Goal: Task Accomplishment & Management: Manage account settings

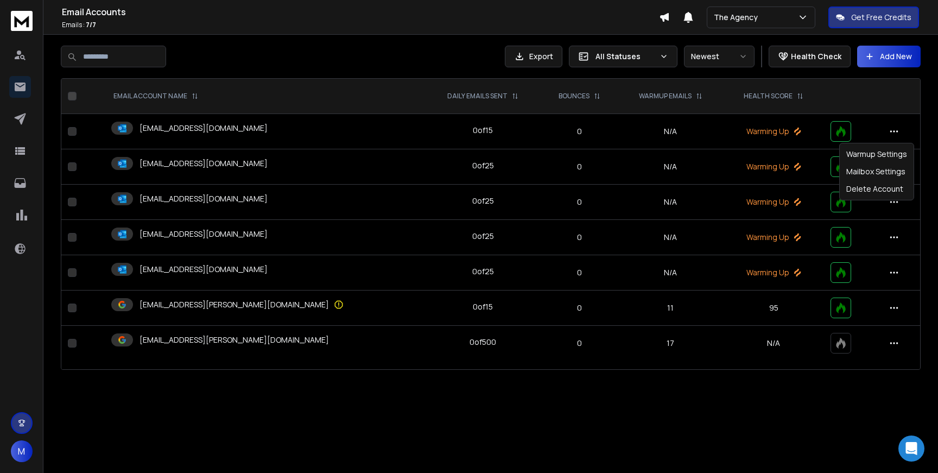
click at [890, 129] on icon at bounding box center [894, 131] width 10 height 10
click at [881, 158] on div "Warmup Settings" at bounding box center [876, 153] width 69 height 17
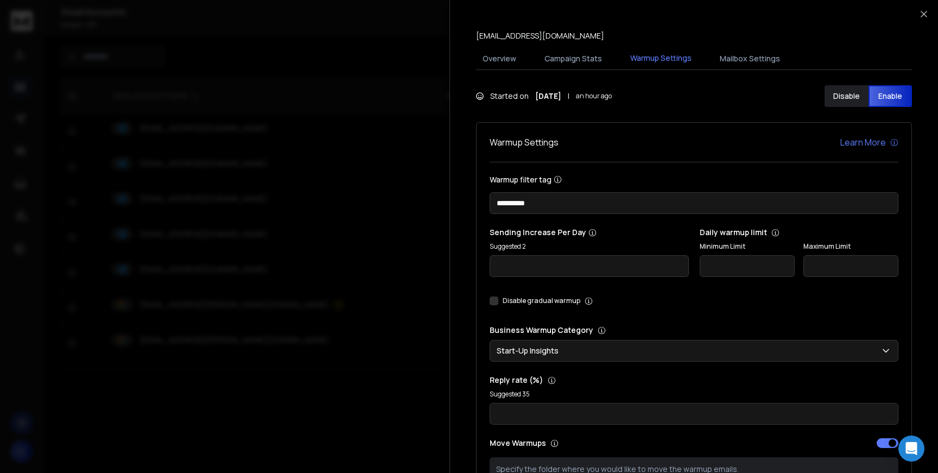
click at [542, 272] on input "*" at bounding box center [588, 266] width 199 height 22
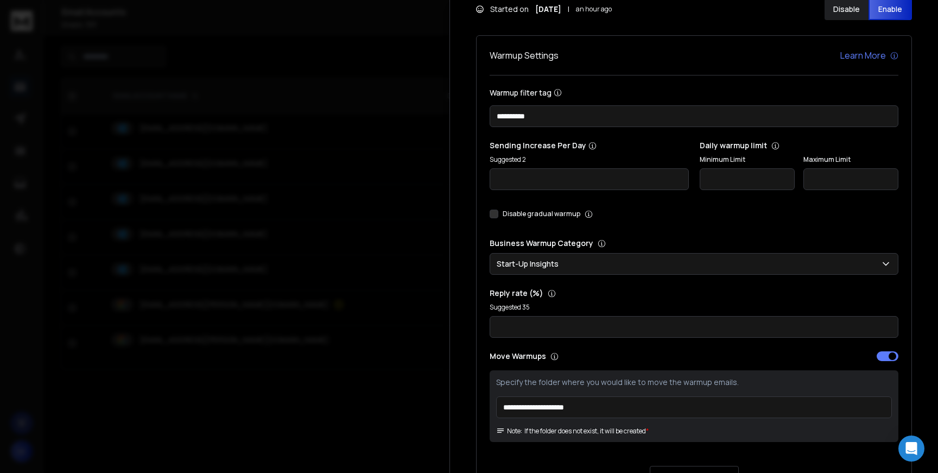
scroll to position [94, 0]
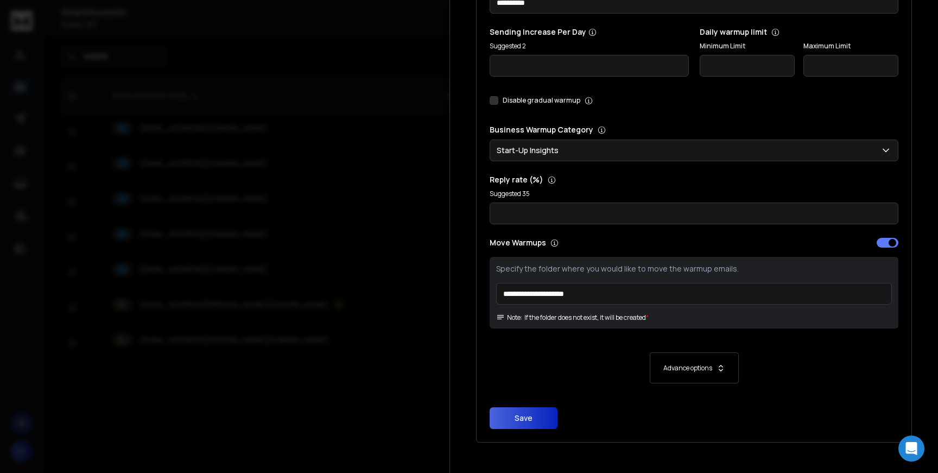
click at [691, 367] on p "Advance options" at bounding box center [687, 368] width 49 height 9
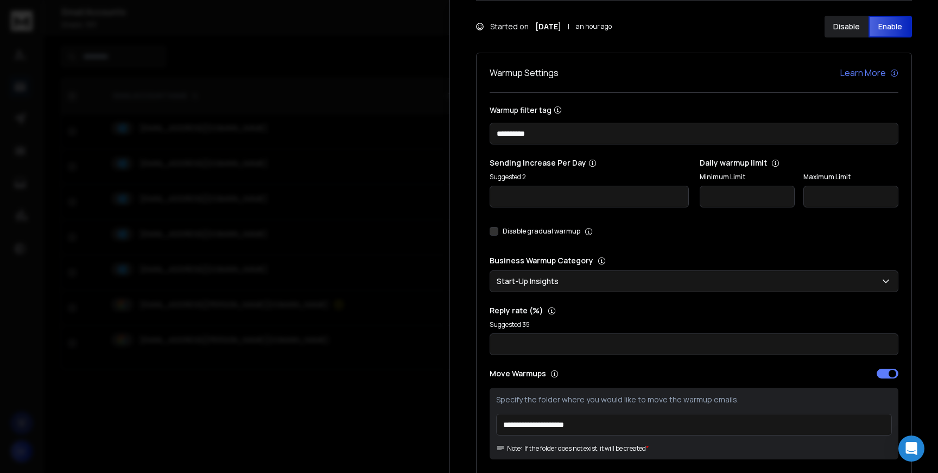
scroll to position [0, 0]
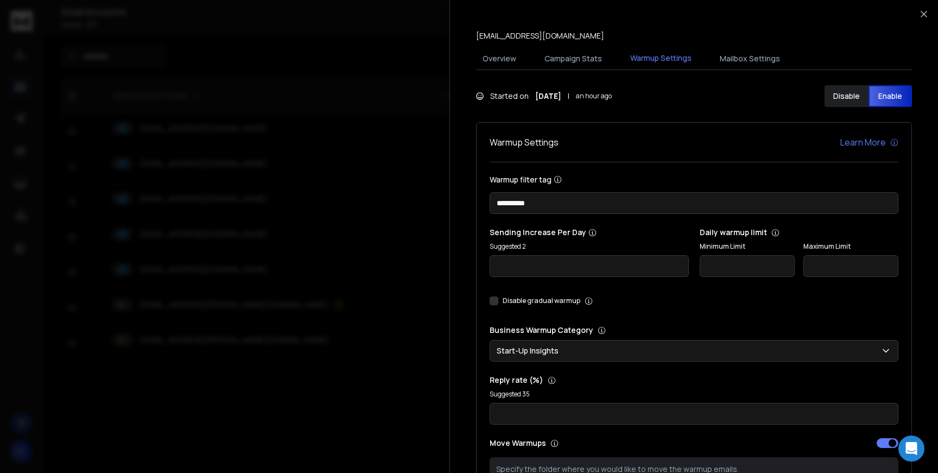
click at [367, 209] on div at bounding box center [469, 236] width 938 height 473
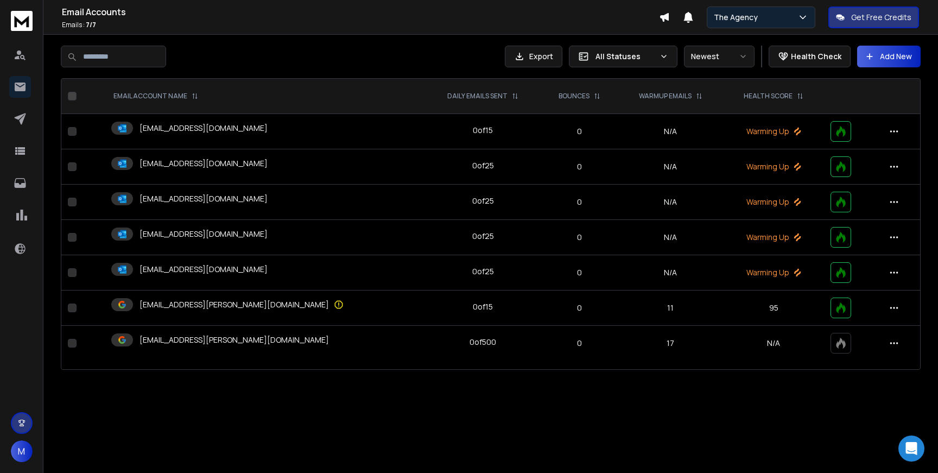
click at [776, 22] on div "The Agency" at bounding box center [761, 17] width 94 height 11
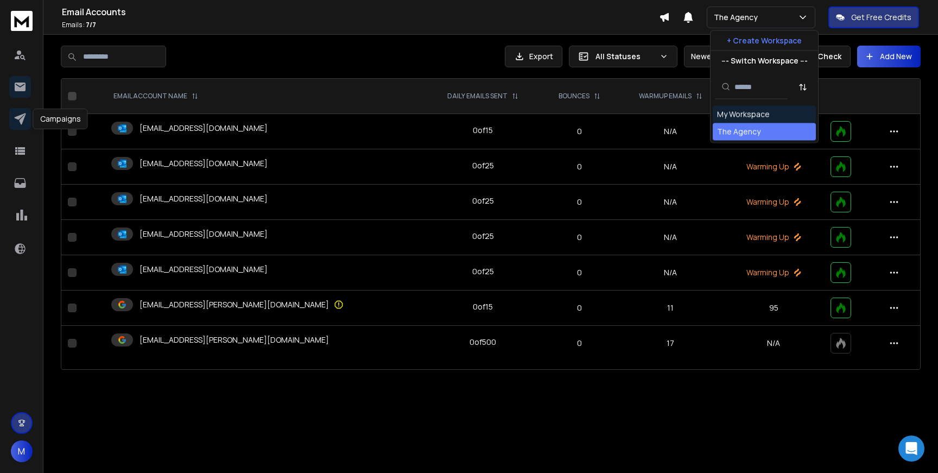
click at [25, 115] on icon at bounding box center [20, 118] width 13 height 13
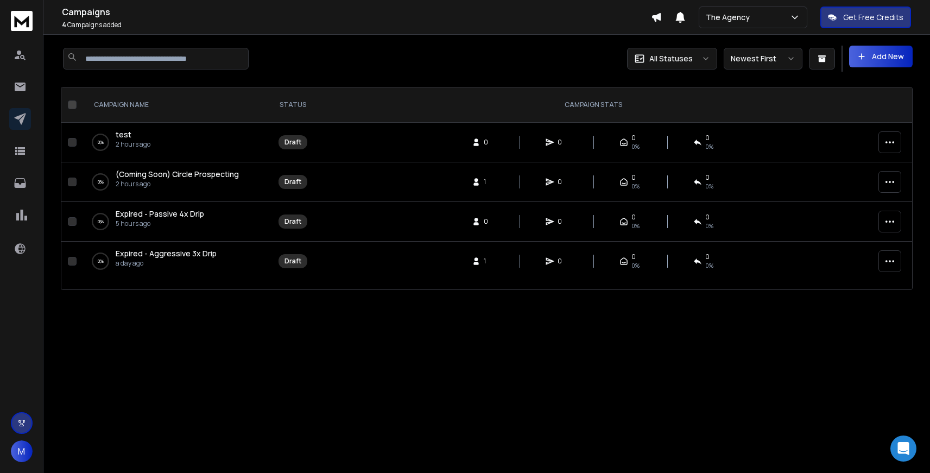
click at [166, 253] on span "Expired - Aggressive 3x Drip" at bounding box center [166, 253] width 101 height 10
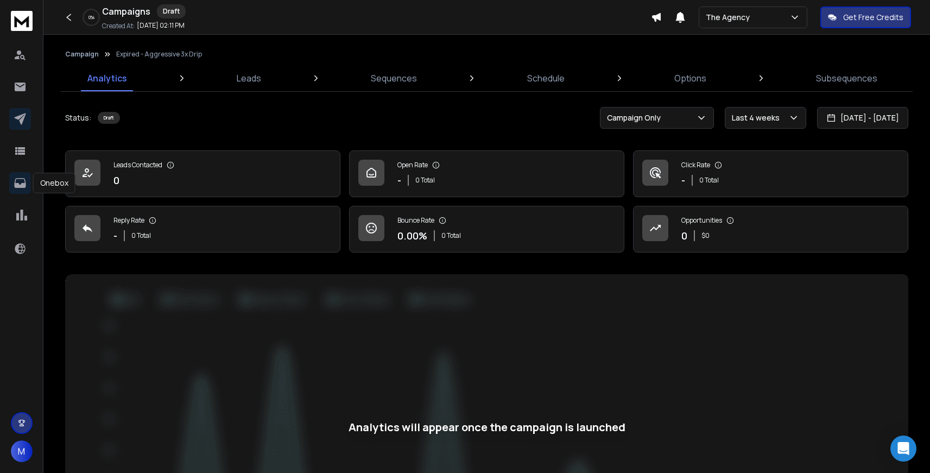
click at [22, 187] on icon at bounding box center [19, 183] width 11 height 10
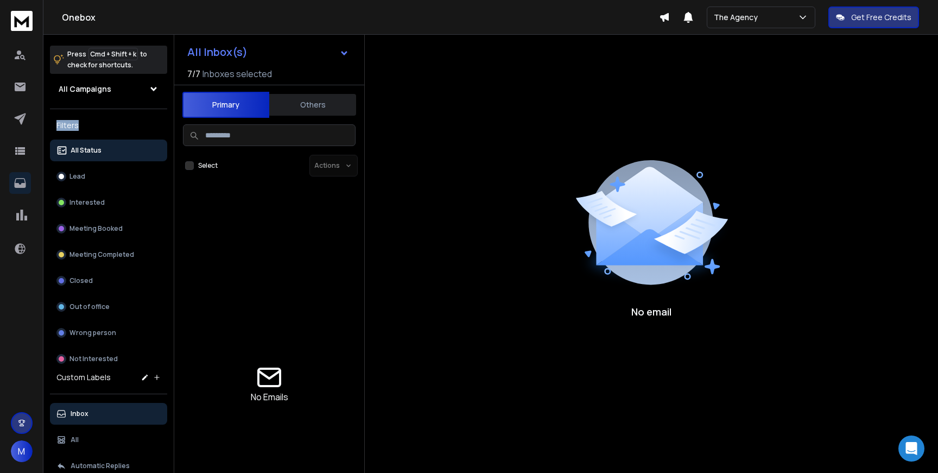
drag, startPoint x: 56, startPoint y: 125, endPoint x: 90, endPoint y: 125, distance: 34.2
click at [90, 125] on h3 "Filters" at bounding box center [108, 125] width 117 height 15
click at [23, 119] on icon at bounding box center [19, 118] width 11 height 11
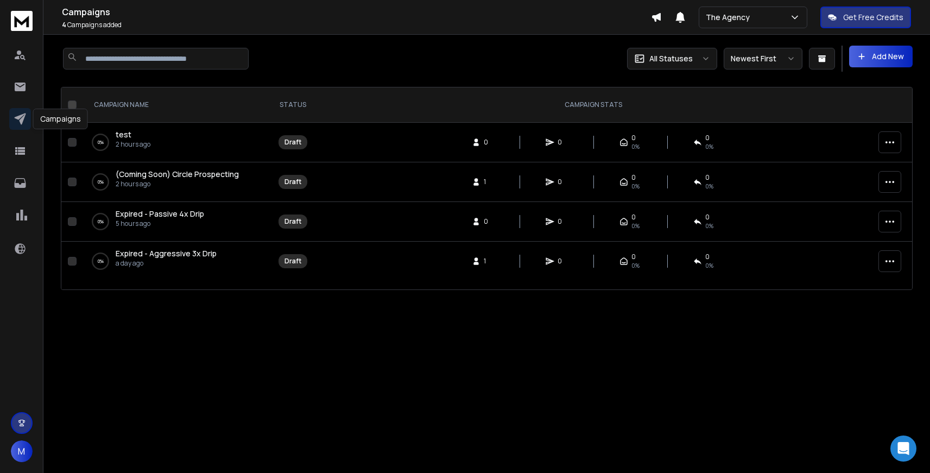
click at [150, 256] on span "Expired - Aggressive 3x Drip" at bounding box center [166, 253] width 101 height 10
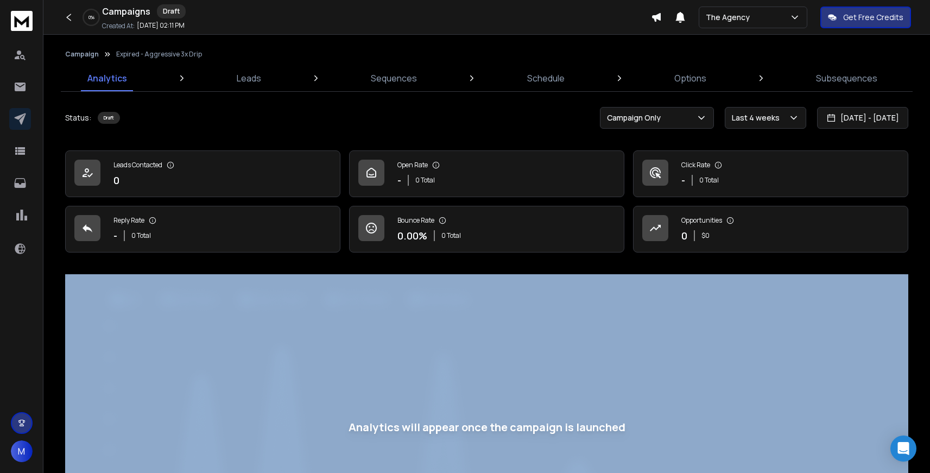
drag, startPoint x: 352, startPoint y: 433, endPoint x: 695, endPoint y: 433, distance: 343.5
click at [695, 433] on div "Analytics will appear once the campaign is launched" at bounding box center [486, 427] width 843 height 306
click at [243, 73] on p "Leads" at bounding box center [249, 78] width 24 height 13
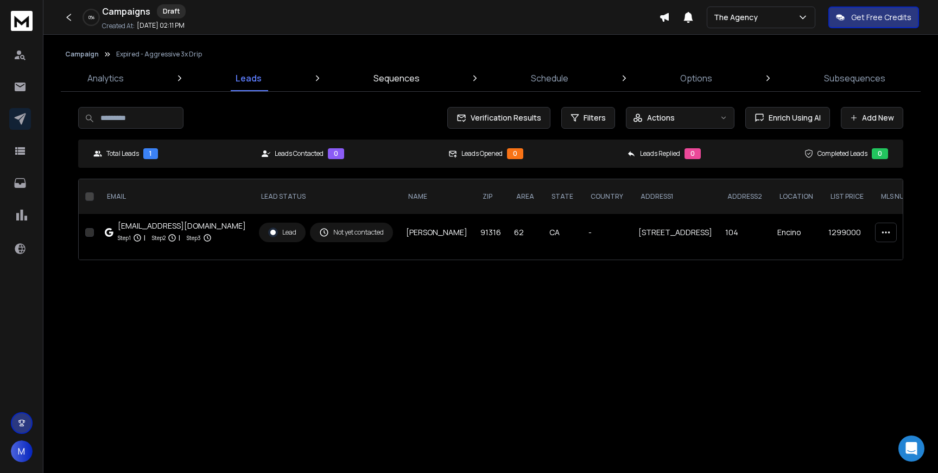
click at [386, 79] on p "Sequences" at bounding box center [396, 78] width 46 height 13
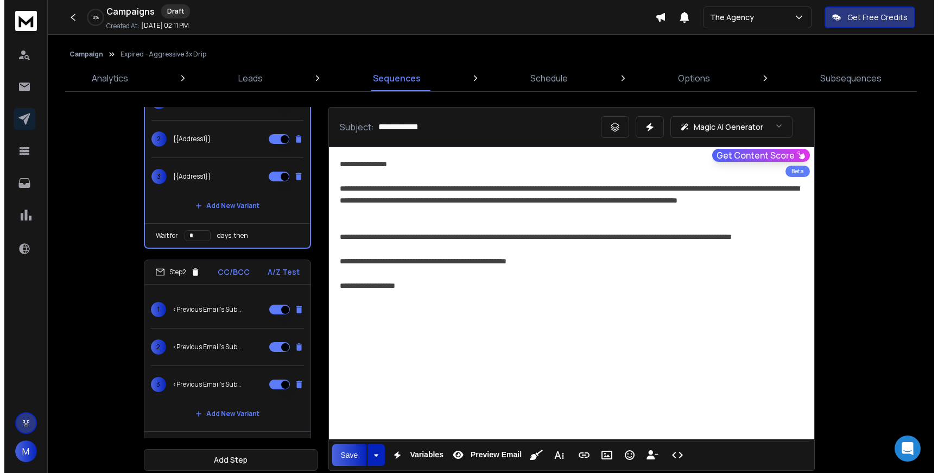
scroll to position [69, 0]
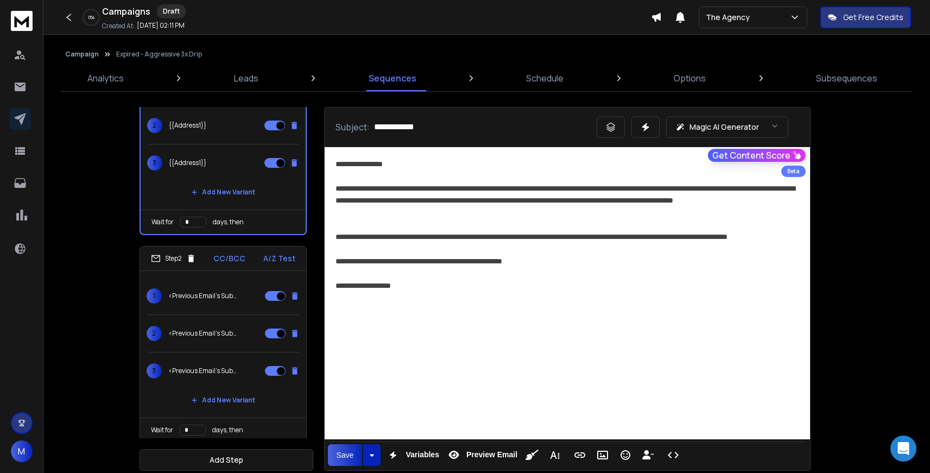
drag, startPoint x: 192, startPoint y: 222, endPoint x: 162, endPoint y: 222, distance: 29.8
click at [162, 222] on div "Wait for * days, then" at bounding box center [223, 221] width 165 height 24
click at [551, 71] on link "Schedule" at bounding box center [544, 78] width 50 height 26
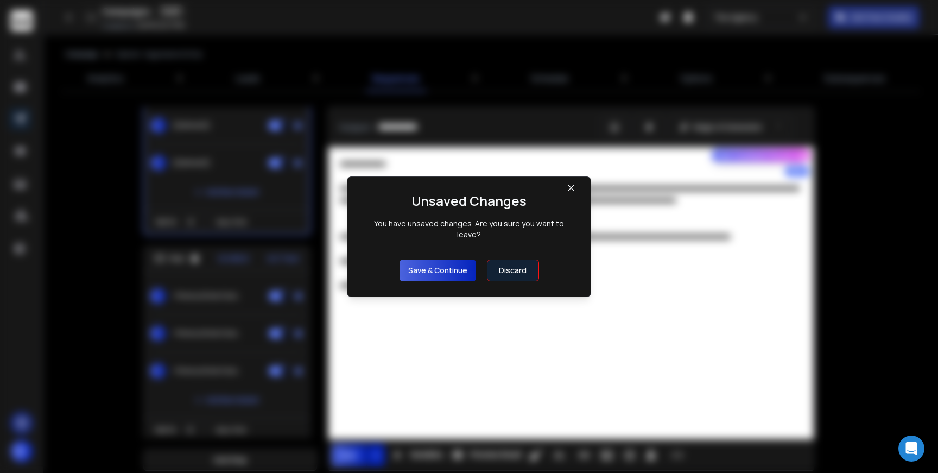
click at [445, 261] on button "Save & Continue" at bounding box center [437, 270] width 77 height 22
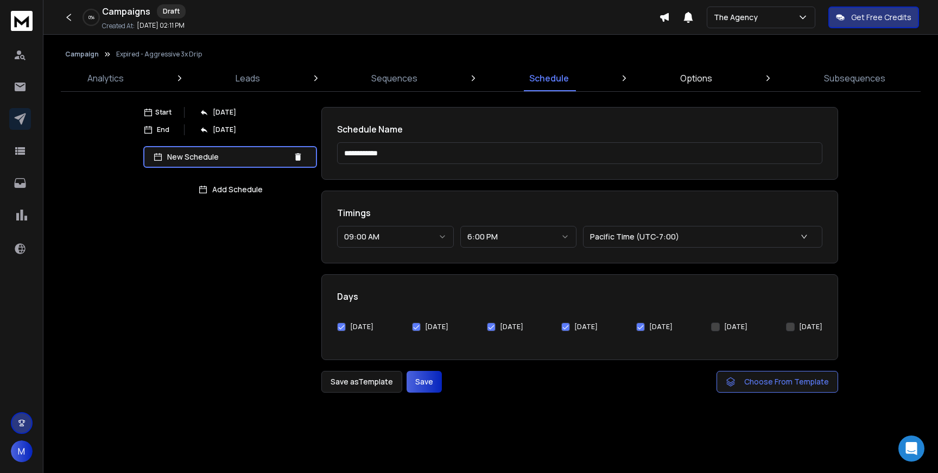
click at [688, 72] on p "Options" at bounding box center [696, 78] width 32 height 13
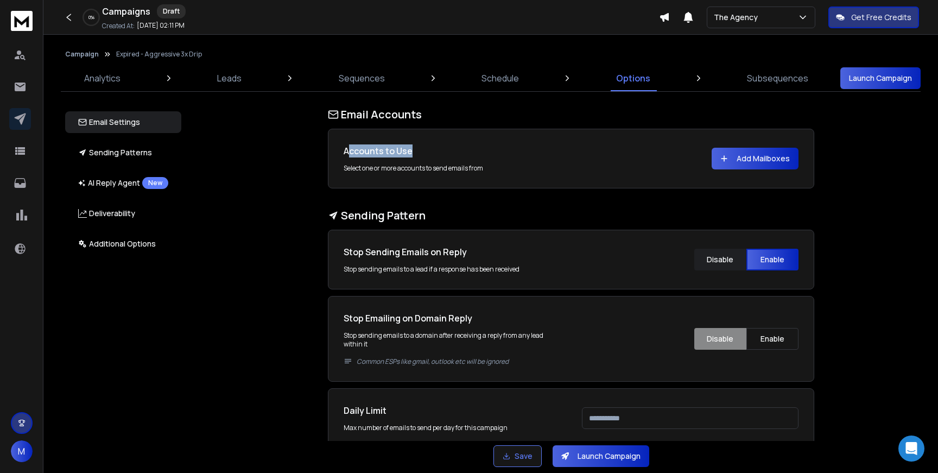
drag, startPoint x: 345, startPoint y: 150, endPoint x: 549, endPoint y: 152, distance: 204.1
click at [549, 152] on h1 "Accounts to Use" at bounding box center [452, 150] width 217 height 13
click at [728, 166] on button "Add Mailboxes" at bounding box center [754, 159] width 87 height 22
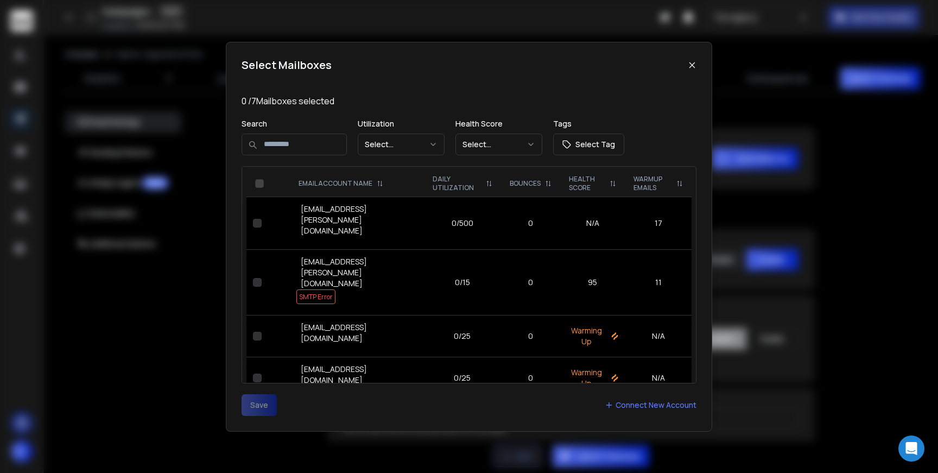
click at [689, 65] on icon at bounding box center [692, 65] width 9 height 9
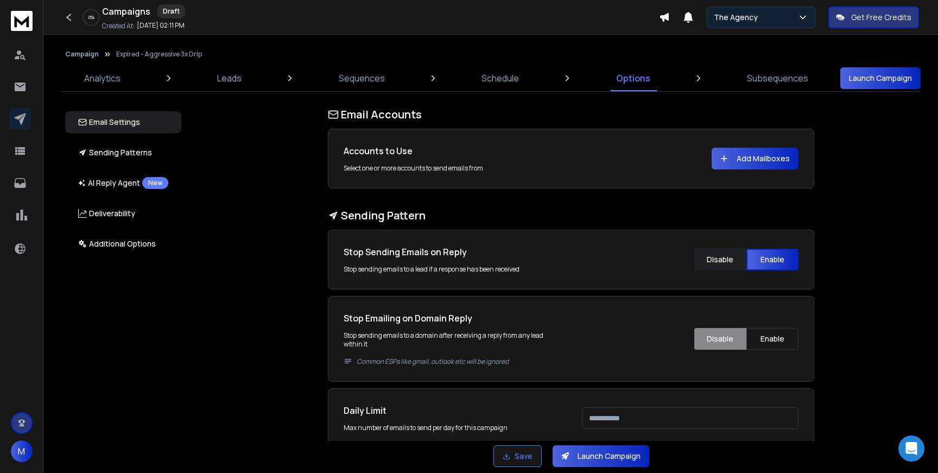
click at [765, 20] on div "The Agency" at bounding box center [761, 17] width 94 height 11
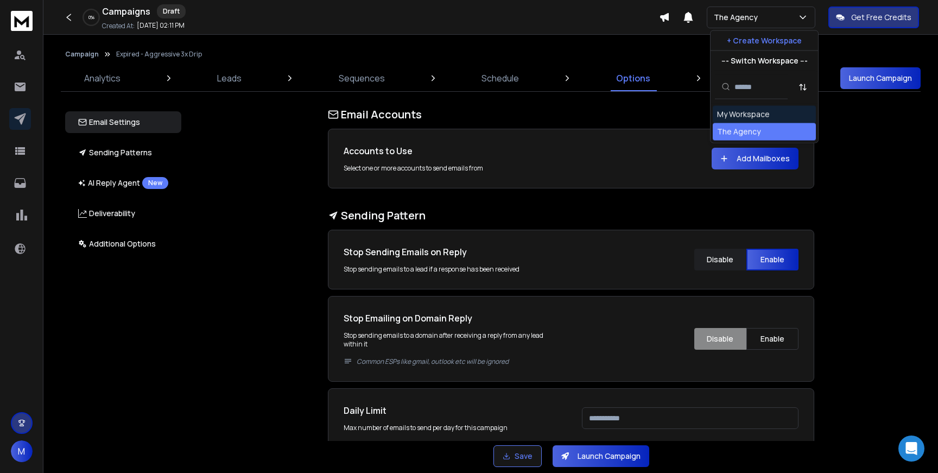
click at [868, 263] on div "Email Accounts Accounts to Use Select one or more accounts to send emails from …" at bounding box center [578, 274] width 758 height 334
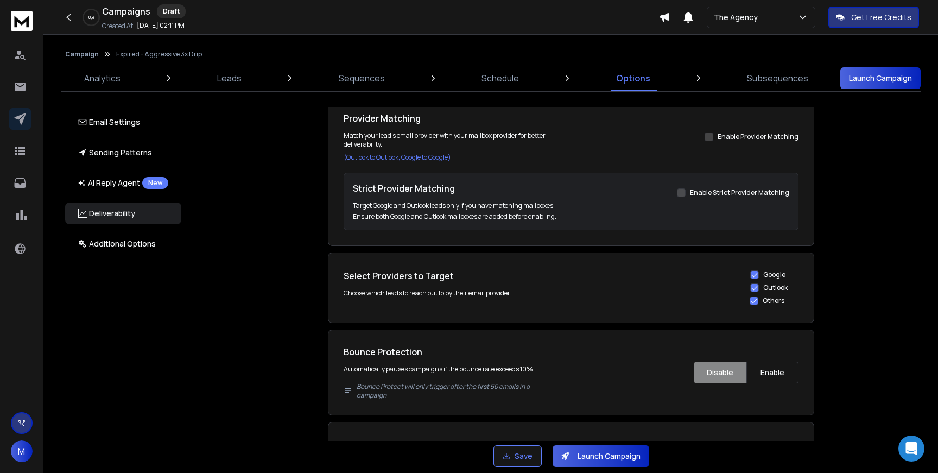
scroll to position [1217, 0]
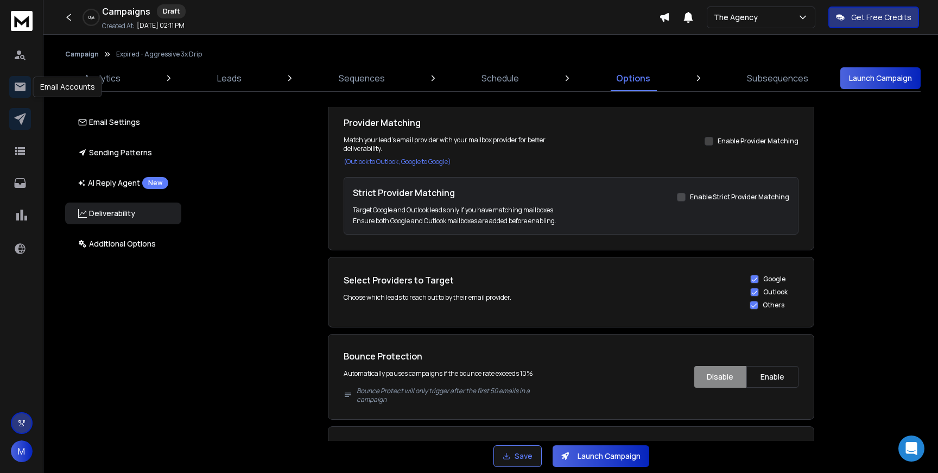
click at [19, 87] on icon at bounding box center [20, 86] width 11 height 9
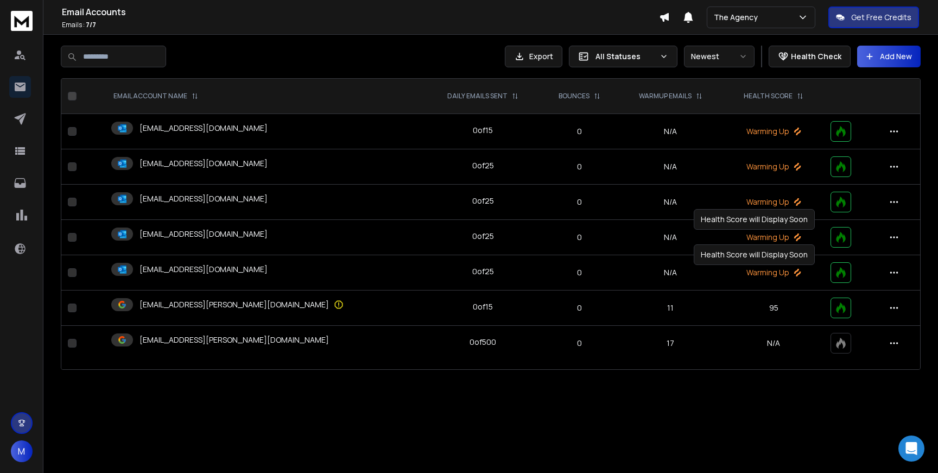
click at [692, 358] on td "17" at bounding box center [670, 343] width 105 height 35
